Goal: Manage account settings

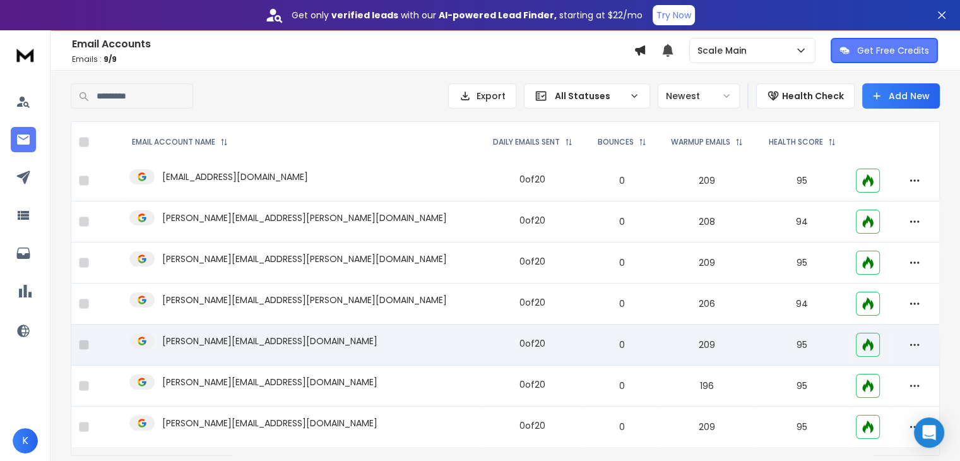
scroll to position [85, 0]
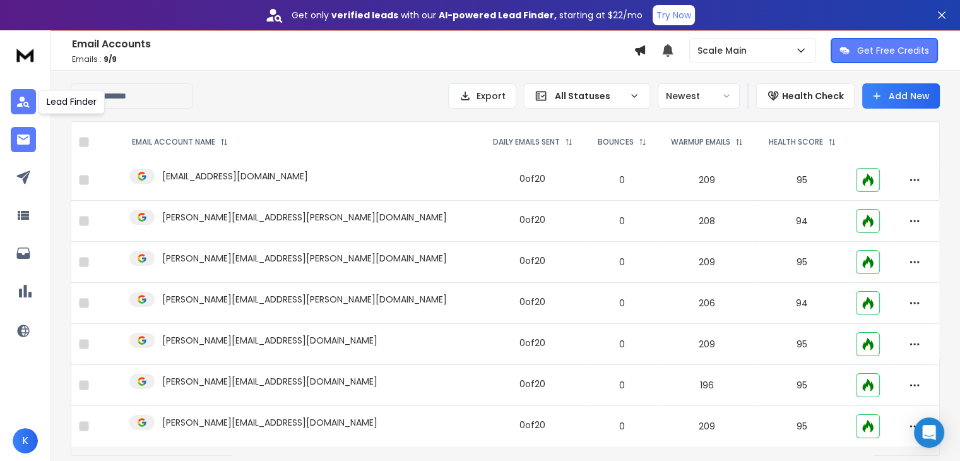
click at [20, 106] on icon at bounding box center [23, 105] width 13 height 6
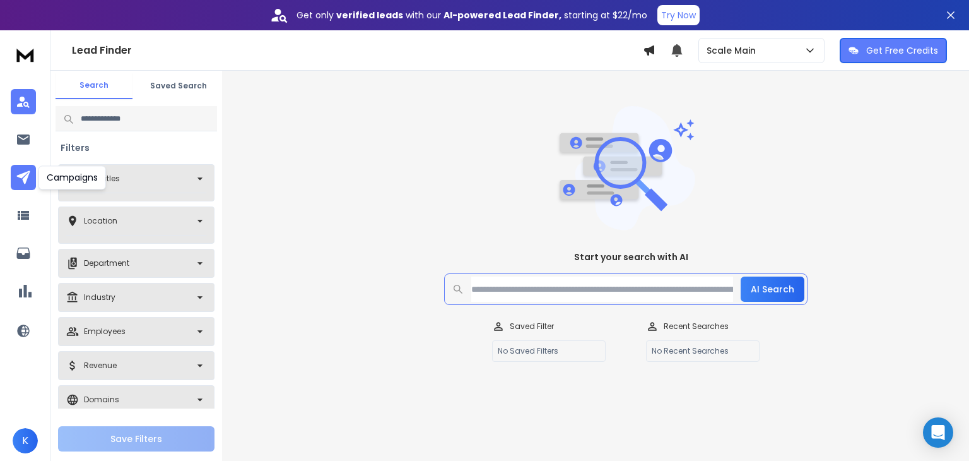
click at [21, 182] on icon at bounding box center [23, 177] width 15 height 15
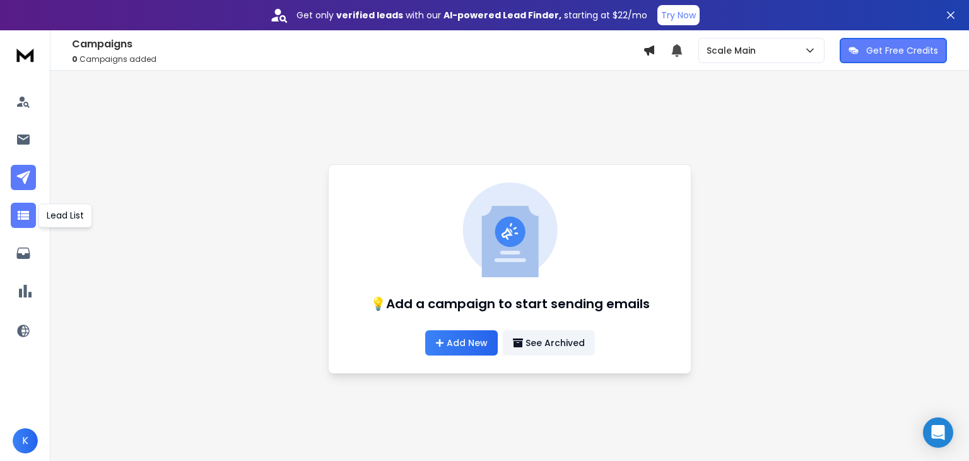
click at [17, 218] on icon at bounding box center [23, 215] width 15 height 15
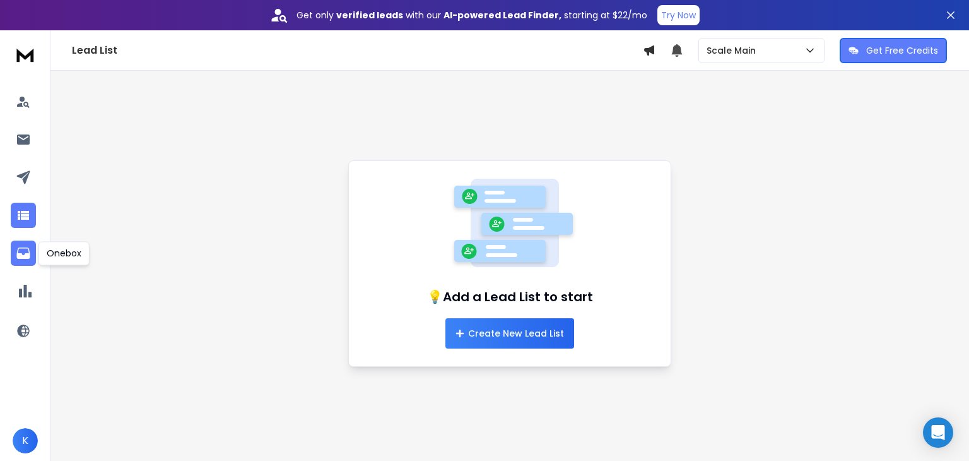
click at [20, 258] on icon at bounding box center [22, 252] width 13 height 11
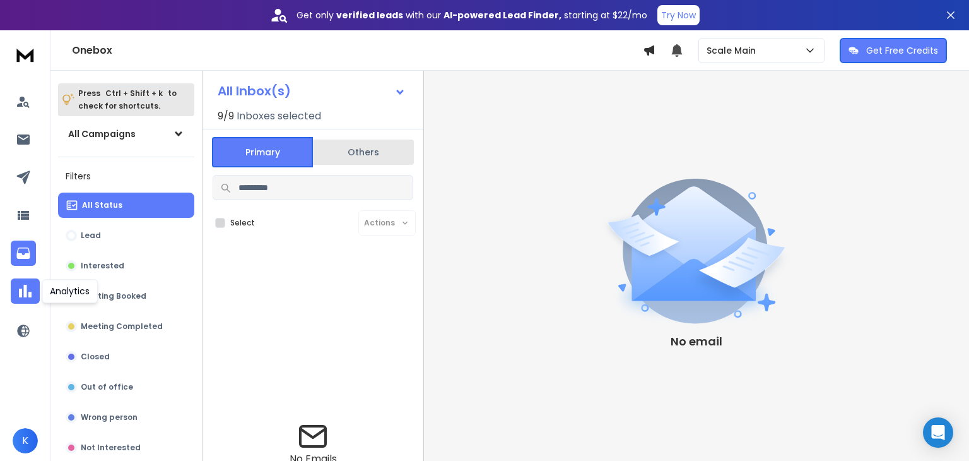
click at [20, 297] on icon at bounding box center [25, 290] width 19 height 19
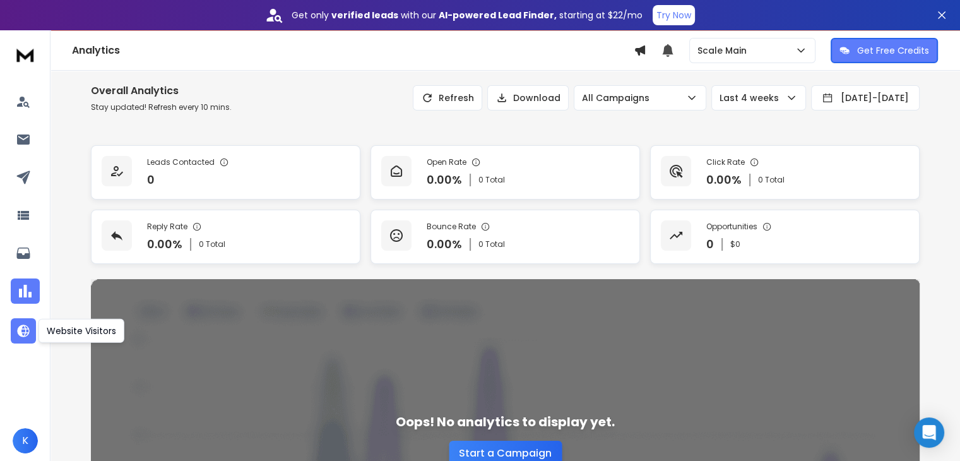
click at [21, 324] on icon at bounding box center [23, 330] width 15 height 15
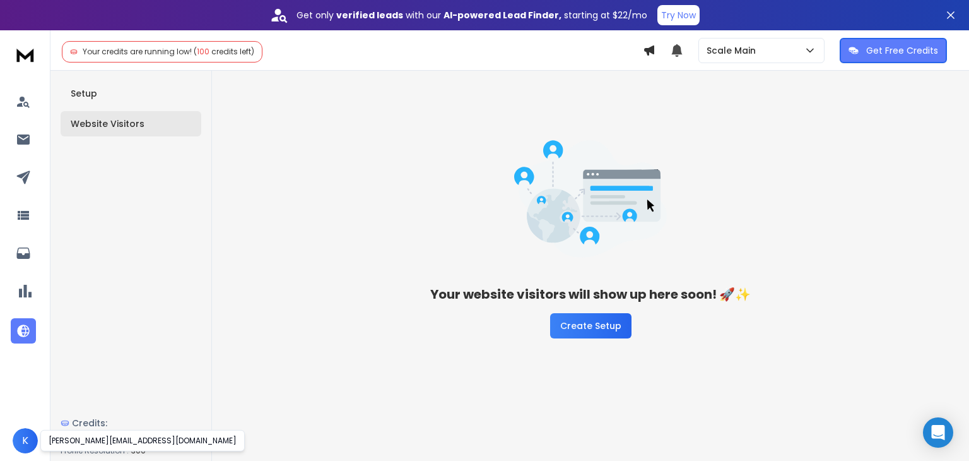
click at [25, 439] on span "K" at bounding box center [25, 440] width 25 height 25
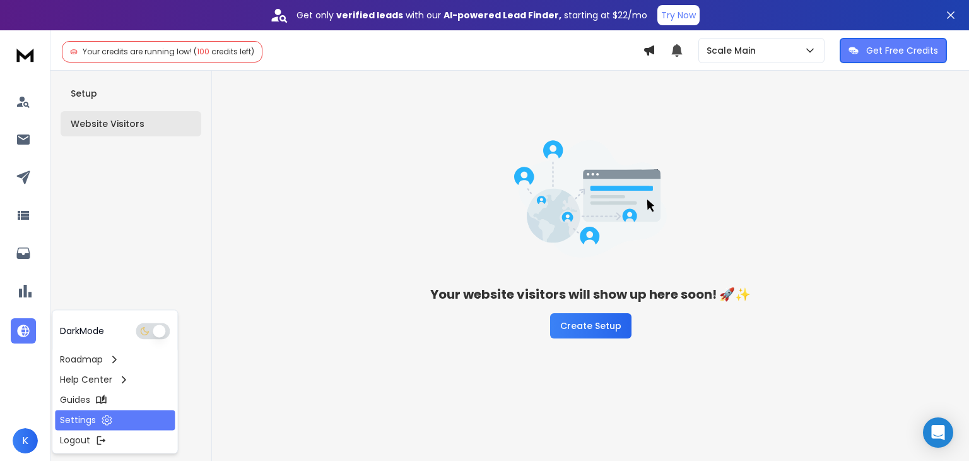
click at [78, 422] on p "Settings" at bounding box center [78, 419] width 36 height 13
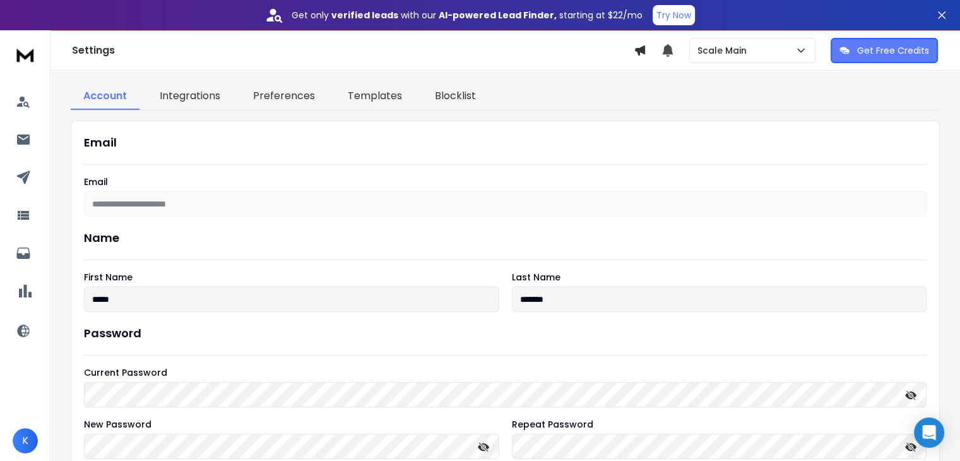
click at [288, 96] on link "Preferences" at bounding box center [283, 96] width 87 height 27
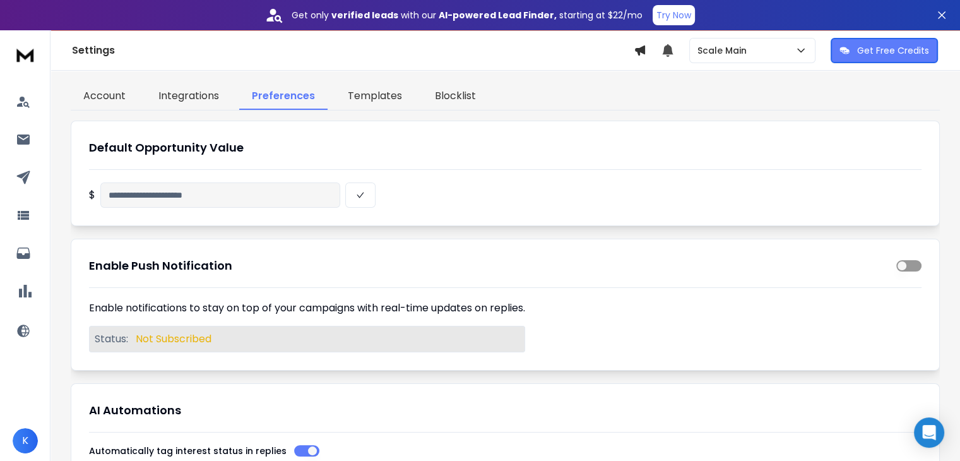
click at [210, 335] on p "Not Subscribed" at bounding box center [174, 338] width 76 height 15
drag, startPoint x: 224, startPoint y: 339, endPoint x: 121, endPoint y: 336, distance: 103.6
click at [121, 336] on div "Status: Not Subscribed" at bounding box center [307, 339] width 436 height 27
click at [341, 339] on div "Status: Not Subscribed" at bounding box center [307, 339] width 436 height 27
click at [908, 268] on button "button" at bounding box center [908, 265] width 25 height 11
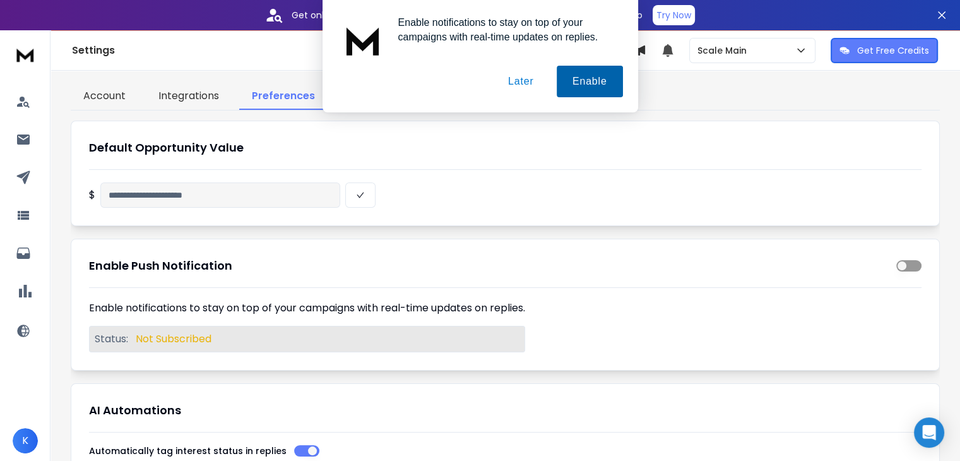
click at [594, 83] on button "Enable" at bounding box center [590, 82] width 66 height 32
